Goal: Task Accomplishment & Management: Manage account settings

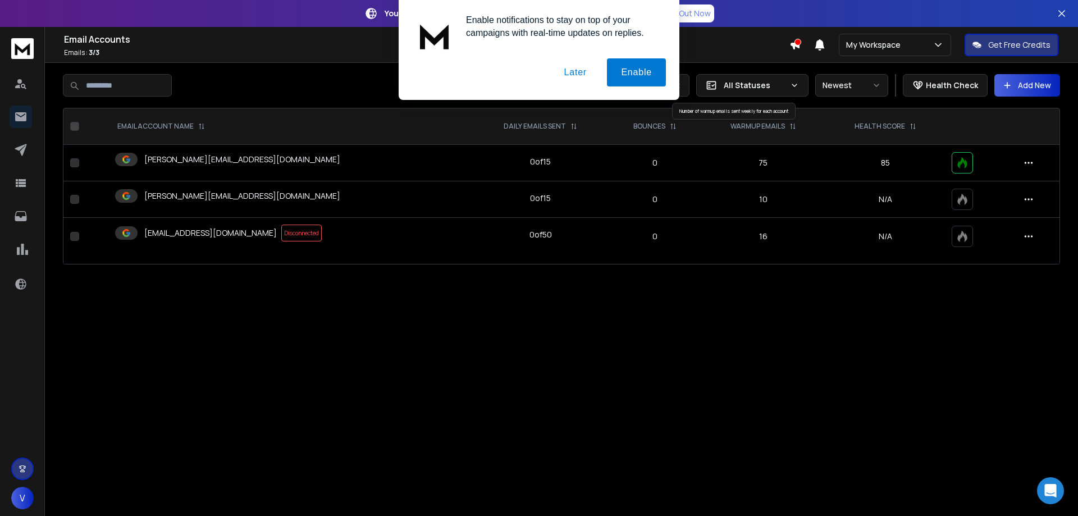
click at [501, 317] on div "Your warmest leads are on your site – Turn visits into conversations Reach Out …" at bounding box center [539, 258] width 1078 height 516
click at [572, 71] on button "Later" at bounding box center [574, 72] width 51 height 28
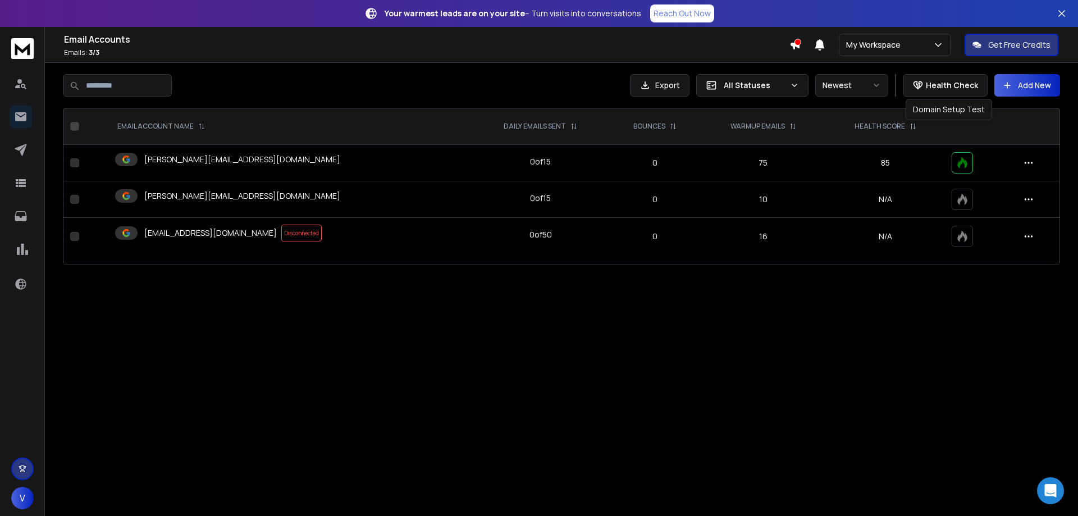
click at [1076, 438] on div "Your warmest leads are on your site – Turn visits into conversations Reach Out …" at bounding box center [539, 258] width 1078 height 516
click at [21, 148] on icon at bounding box center [21, 150] width 12 height 12
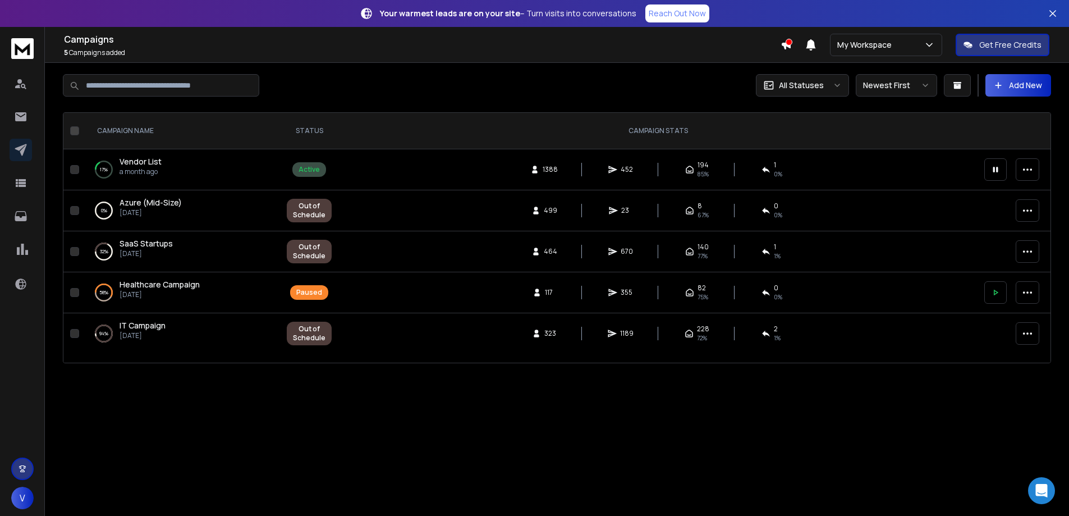
click at [148, 161] on span "Vendor List" at bounding box center [141, 161] width 42 height 11
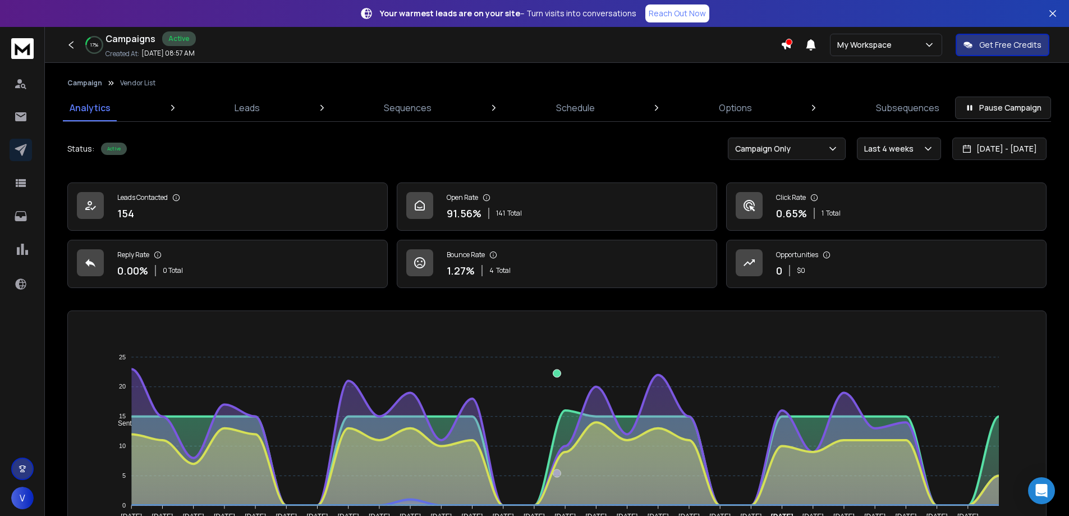
click at [283, 110] on div "Analytics Leads Sequences Schedule Options Subsequences" at bounding box center [504, 107] width 883 height 27
click at [433, 109] on link "Sequences" at bounding box center [407, 107] width 61 height 27
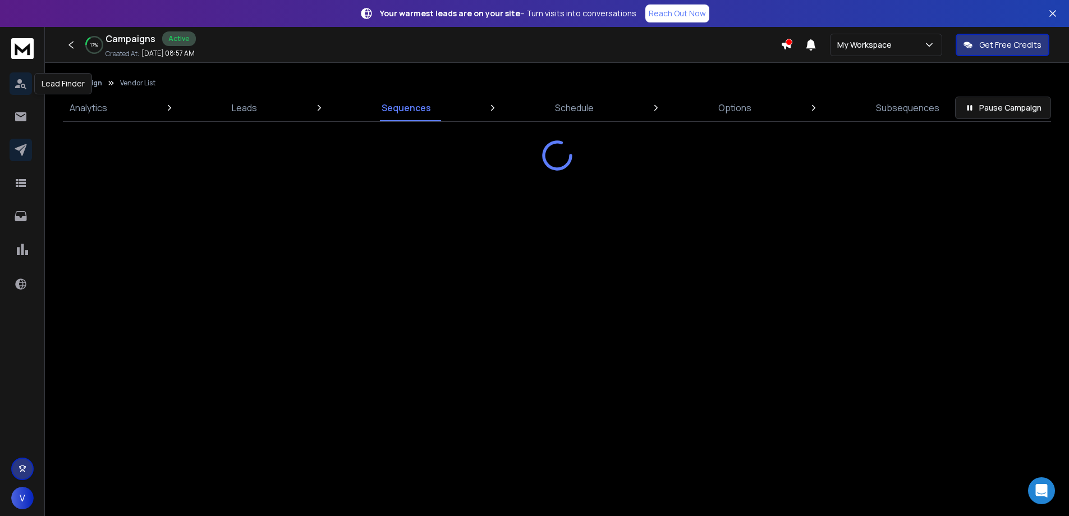
click at [24, 89] on icon at bounding box center [20, 83] width 13 height 13
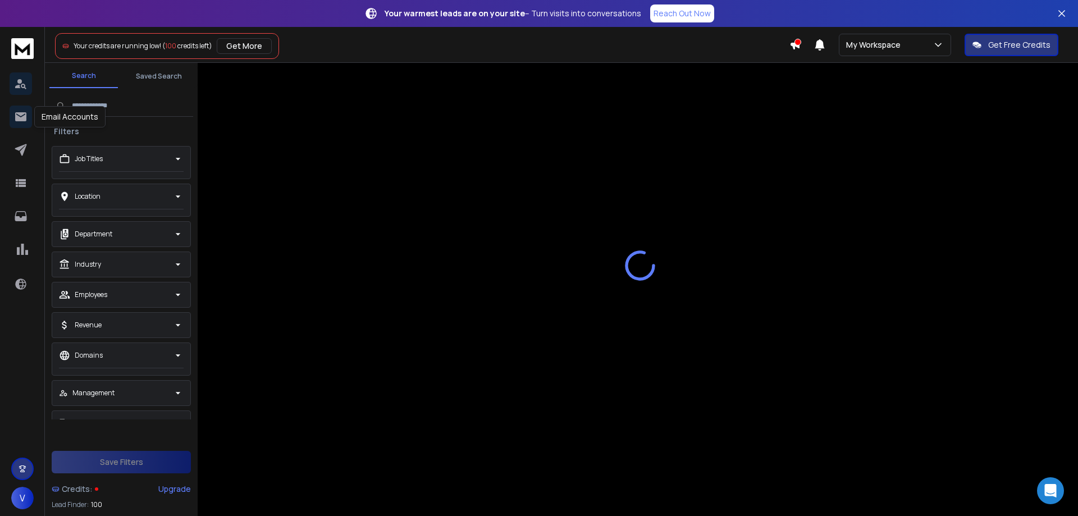
click at [19, 110] on icon at bounding box center [20, 116] width 13 height 13
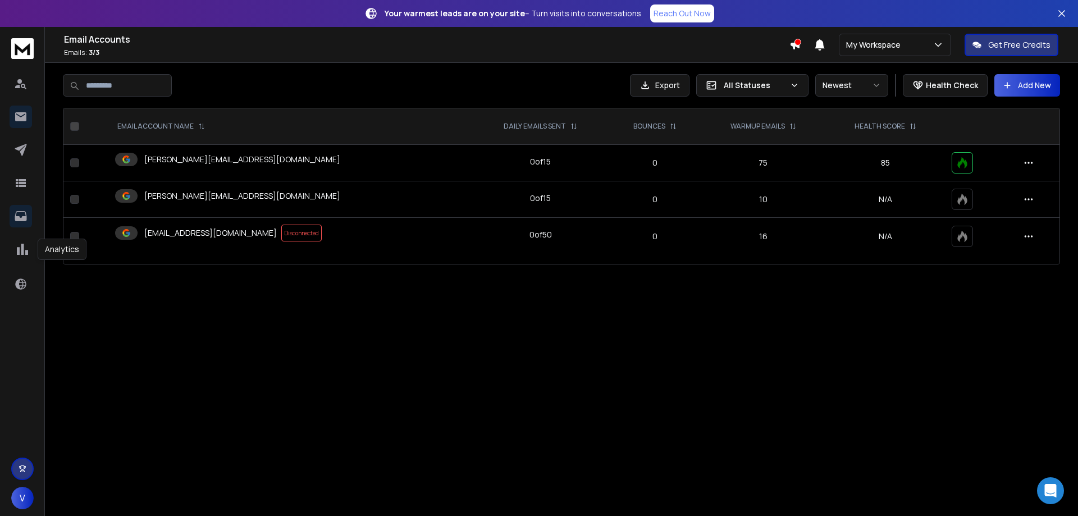
click at [23, 219] on icon at bounding box center [21, 216] width 12 height 10
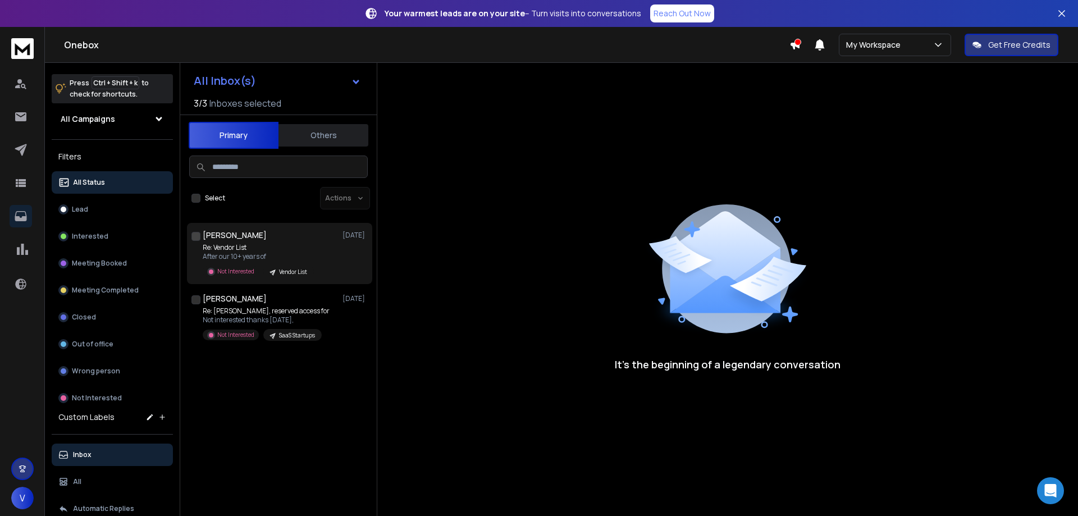
click at [287, 243] on p "Re: Vendor List" at bounding box center [258, 247] width 111 height 9
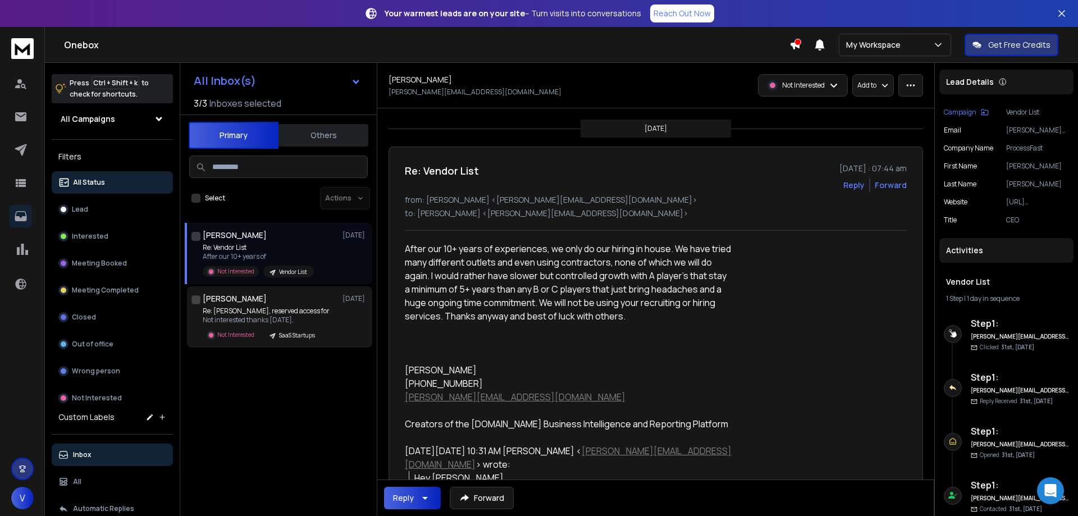
click at [300, 316] on p "Not interested thanks [DATE]," at bounding box center [266, 319] width 127 height 9
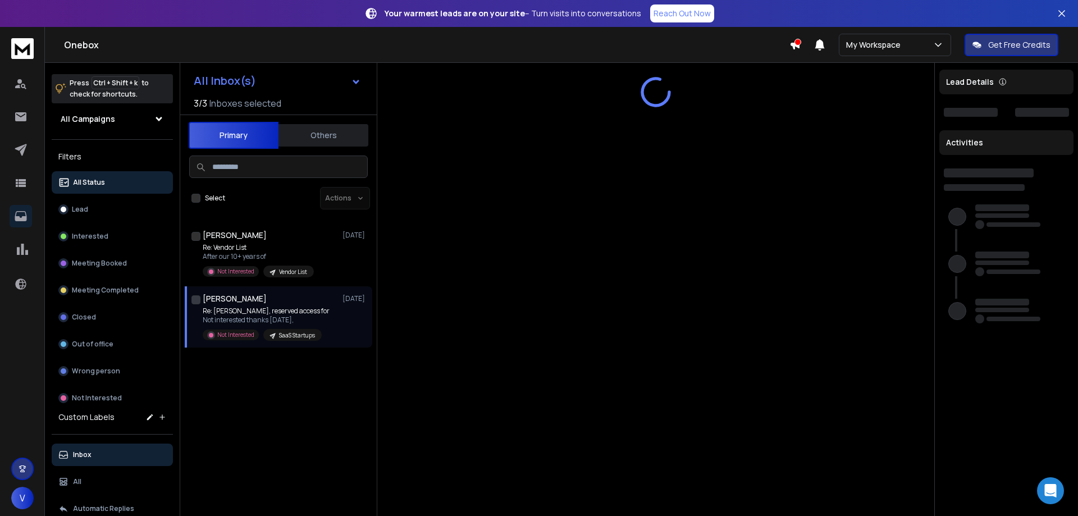
click at [323, 148] on div "Primary Others Select Actions [PERSON_NAME] [DATE] Re: Vendor List After our 10…" at bounding box center [278, 295] width 196 height 342
click at [330, 137] on button "Others" at bounding box center [323, 135] width 90 height 25
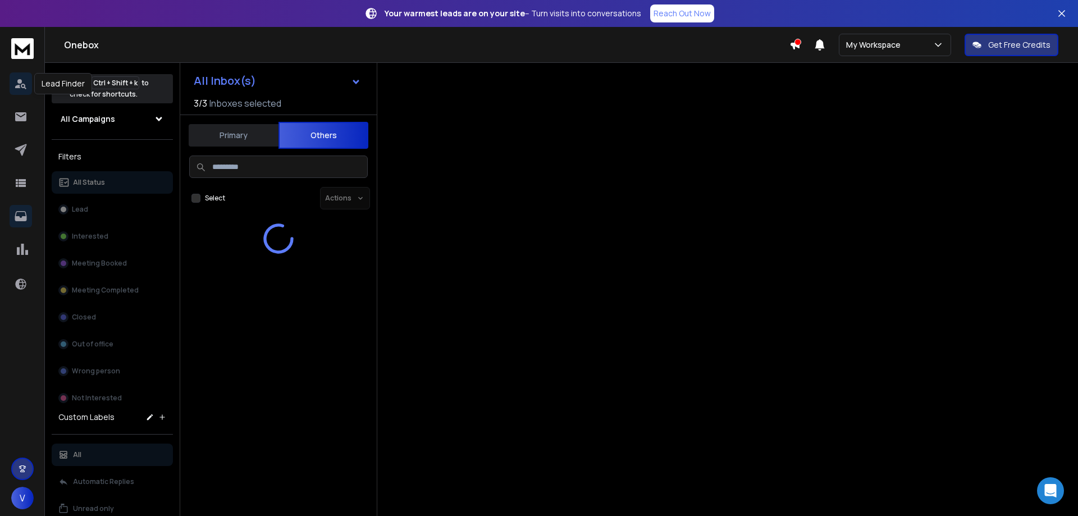
click at [27, 84] on link at bounding box center [21, 83] width 22 height 22
